Goal: Task Accomplishment & Management: Manage account settings

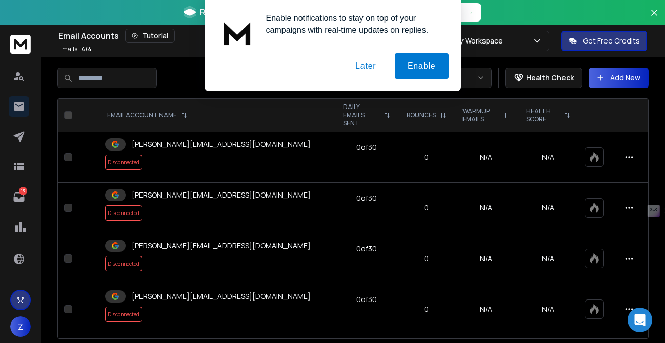
click at [414, 44] on html "ReferralStack Unlock AI-powered affiliate growth Lifetime Deals available! Clai…" at bounding box center [332, 171] width 665 height 343
click at [412, 38] on div at bounding box center [409, 38] width 6 height 6
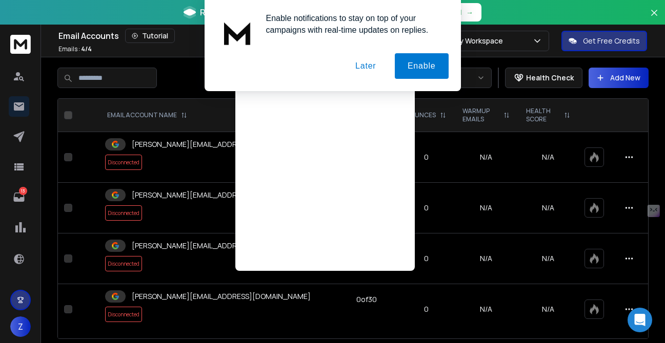
click at [456, 139] on html "ReferralStack Unlock AI-powered affiliate growth Lifetime Deals available! Clai…" at bounding box center [332, 171] width 665 height 343
click at [196, 175] on html "ReferralStack Unlock AI-powered affiliate growth Lifetime Deals available! Clai…" at bounding box center [332, 171] width 665 height 343
click at [368, 275] on html "ReferralStack Unlock AI-powered affiliate growth Lifetime Deals available! Clai…" at bounding box center [332, 171] width 665 height 343
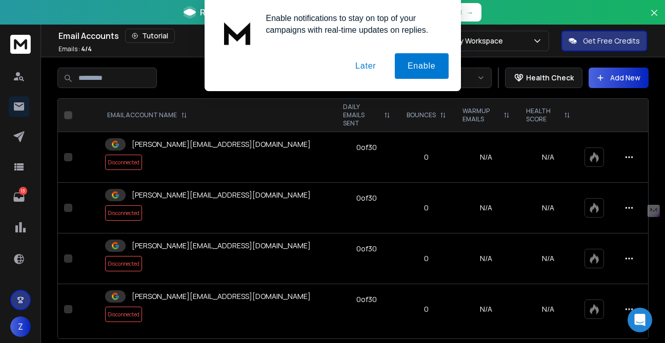
click at [363, 66] on button "Later" at bounding box center [365, 66] width 46 height 26
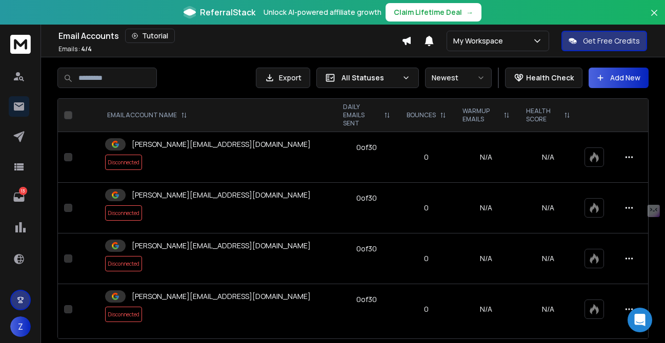
click at [653, 6] on button "Close banner" at bounding box center [653, 18] width 13 height 25
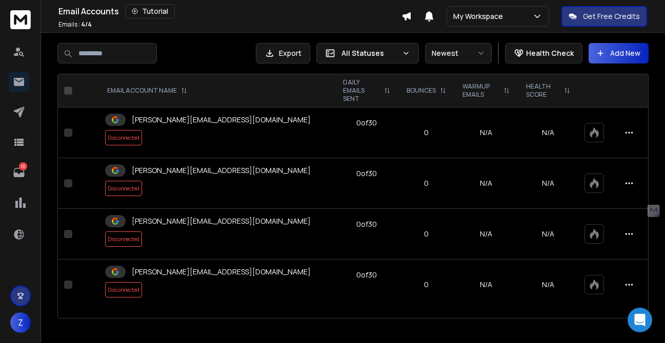
click at [14, 326] on span "Z" at bounding box center [20, 323] width 20 height 20
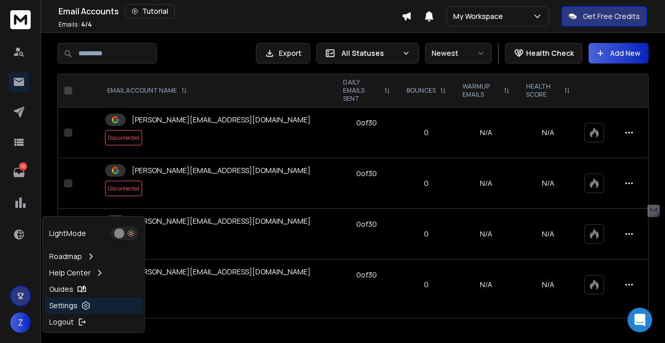
click at [58, 307] on p "Settings" at bounding box center [63, 306] width 28 height 10
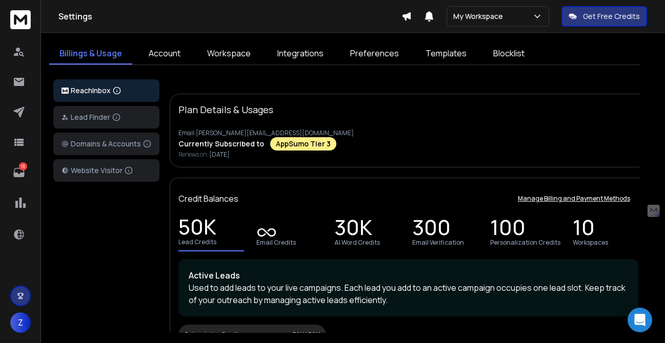
click at [439, 56] on link "Templates" at bounding box center [445, 54] width 61 height 22
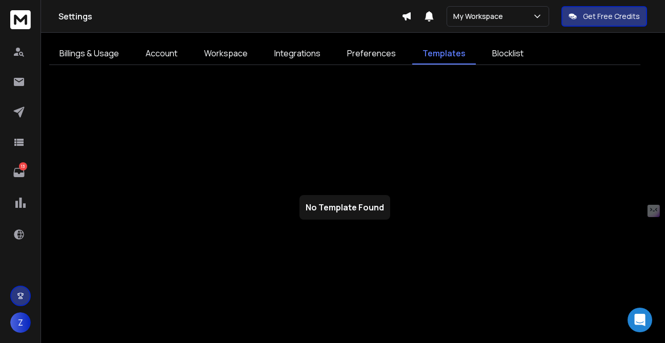
click at [379, 55] on link "Preferences" at bounding box center [371, 54] width 69 height 22
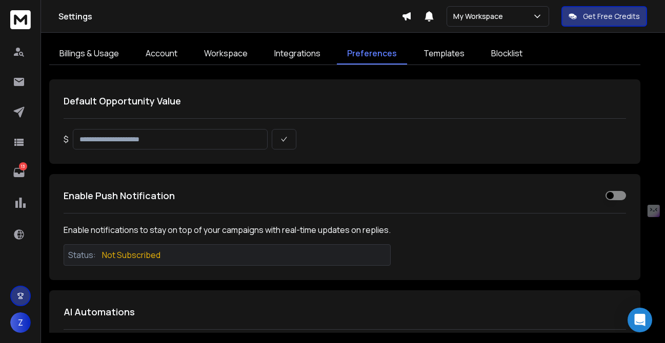
click at [291, 55] on link "Integrations" at bounding box center [297, 54] width 67 height 22
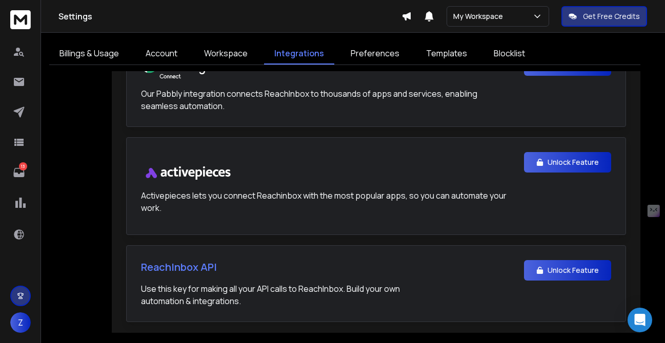
scroll to position [291, 0]
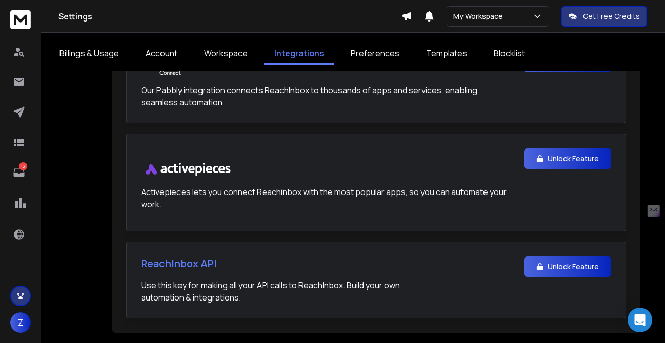
click at [547, 271] on p "Unlock Feature" at bounding box center [572, 267] width 51 height 10
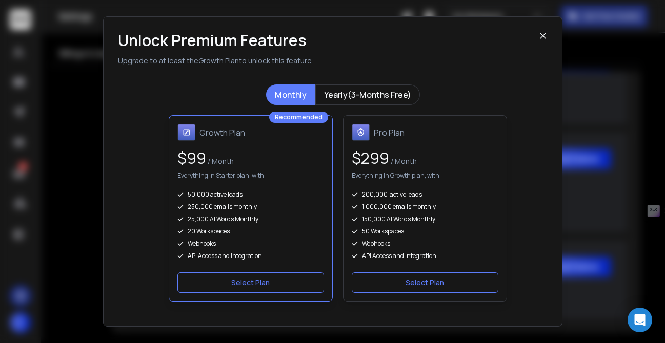
click at [545, 32] on icon at bounding box center [542, 35] width 9 height 9
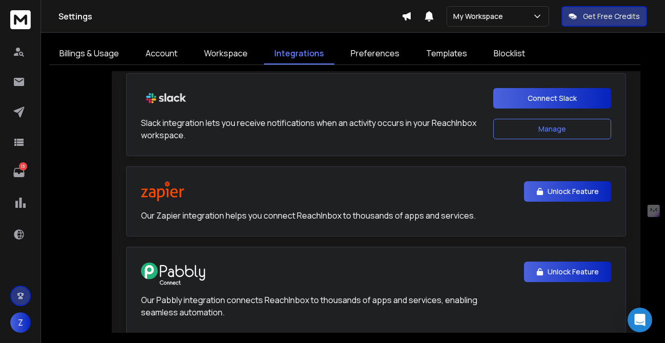
scroll to position [0, 0]
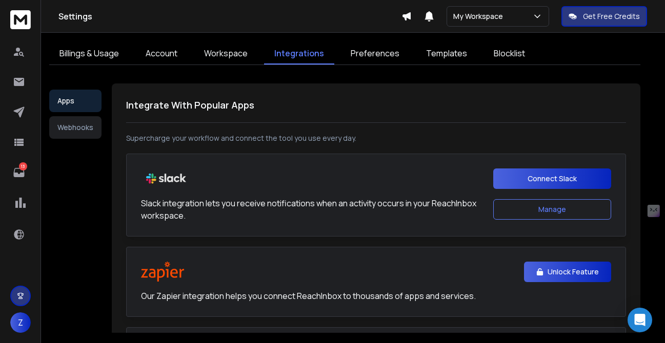
click at [94, 129] on button "Webhooks" at bounding box center [75, 127] width 52 height 23
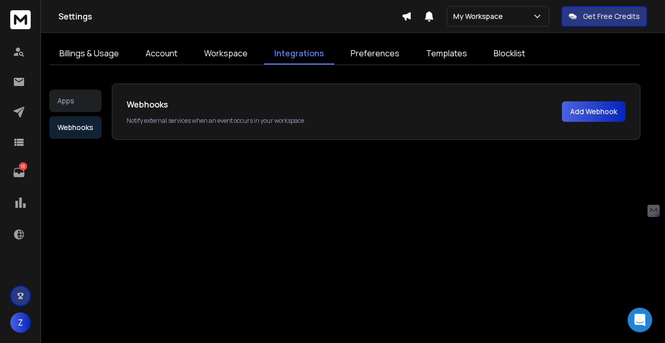
click at [580, 115] on button "Add Webhook" at bounding box center [594, 111] width 64 height 20
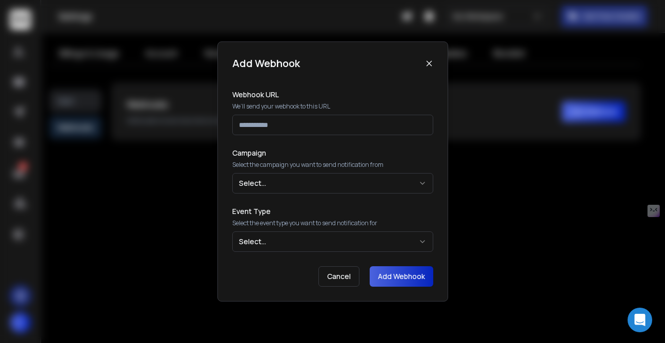
click at [386, 181] on button "Select..." at bounding box center [332, 183] width 201 height 20
click at [425, 180] on icon "button" at bounding box center [422, 183] width 8 height 8
click at [402, 241] on button "Select..." at bounding box center [332, 242] width 201 height 20
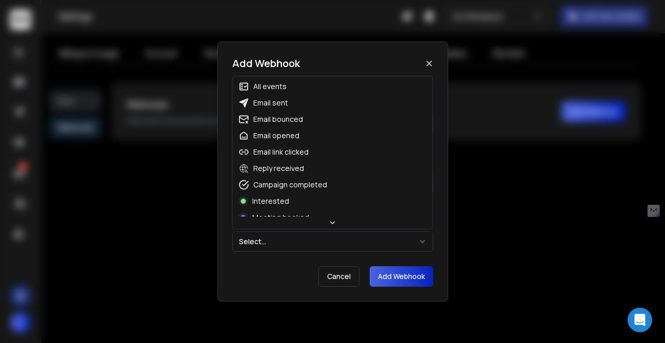
click at [431, 65] on icon at bounding box center [429, 63] width 8 height 8
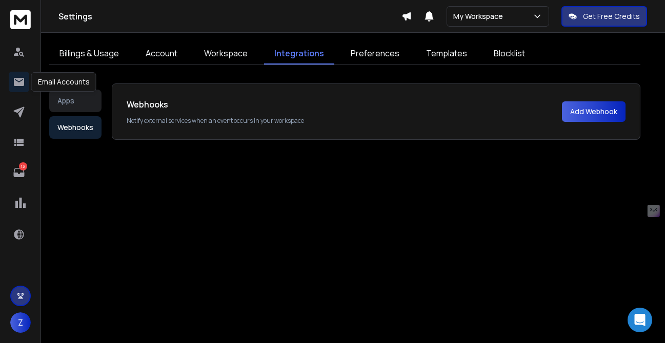
click at [19, 81] on icon at bounding box center [19, 82] width 10 height 8
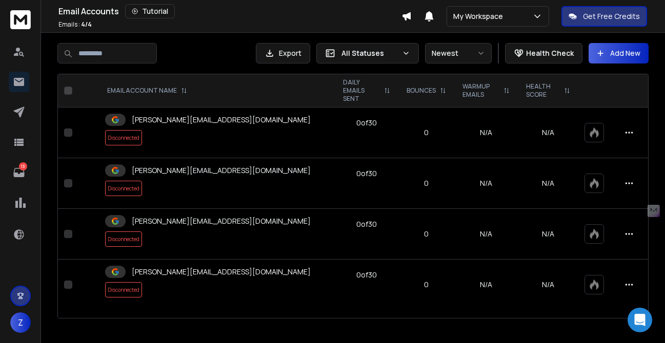
click at [629, 128] on icon at bounding box center [628, 132] width 9 height 9
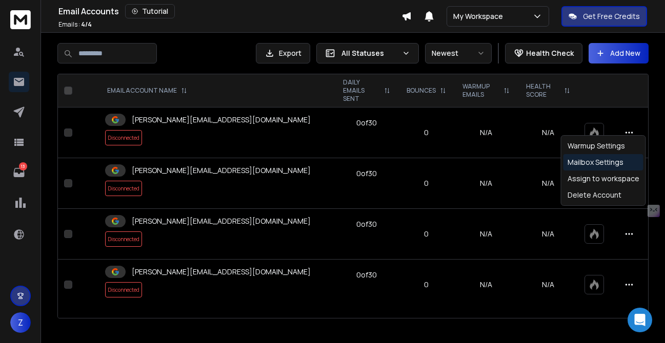
click at [604, 164] on div "Mailbox Settings" at bounding box center [603, 162] width 80 height 16
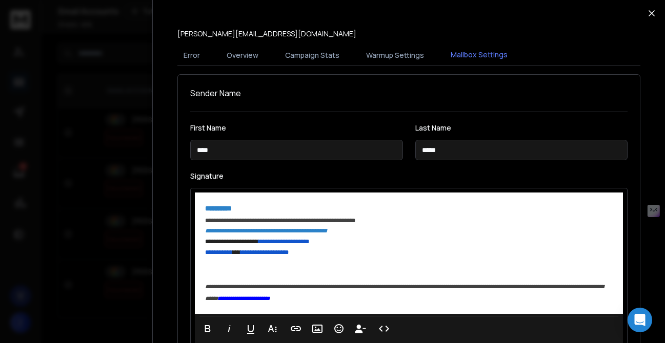
click at [646, 16] on icon "button" at bounding box center [651, 13] width 10 height 10
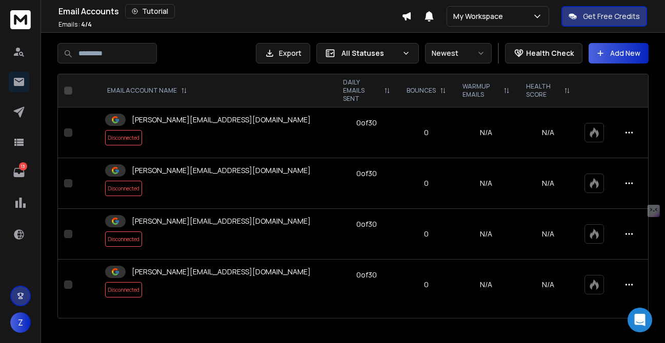
click at [23, 22] on icon at bounding box center [20, 19] width 20 height 19
